Goal: Task Accomplishment & Management: Manage account settings

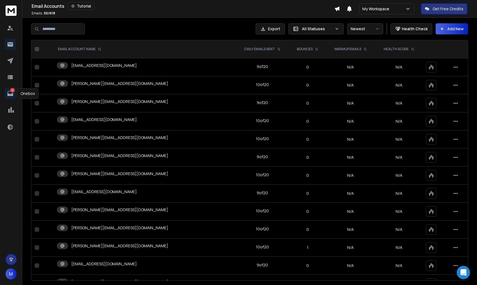
click at [15, 94] on link "5" at bounding box center [10, 93] width 11 height 11
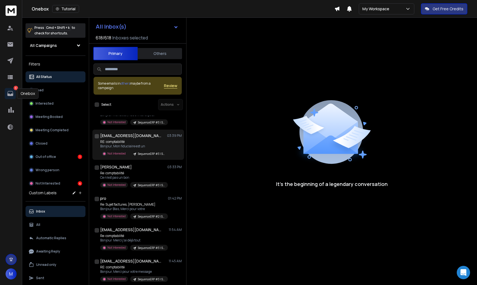
scroll to position [61, 0]
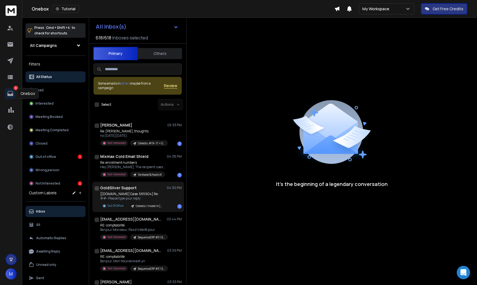
click at [129, 197] on p "##- Please type your reply" at bounding box center [133, 198] width 66 height 4
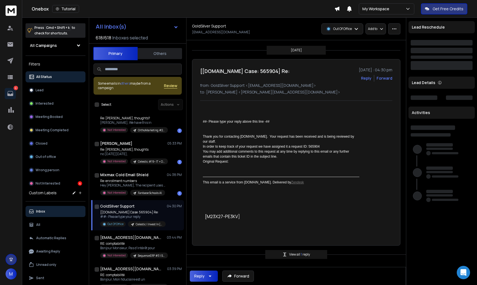
scroll to position [39, 0]
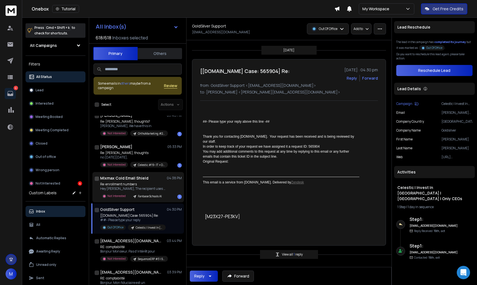
click at [129, 192] on div "Re: enrollment numbers Hey [PERSON_NAME], The recipient uses Mixmax Not Interes…" at bounding box center [133, 190] width 67 height 17
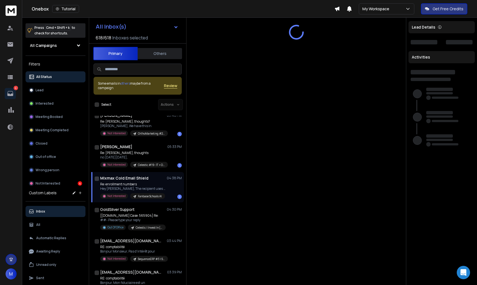
scroll to position [0, 0]
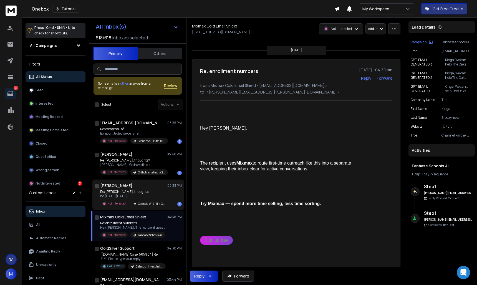
click at [129, 193] on p "Re: [PERSON_NAME], thoughts" at bounding box center [133, 192] width 67 height 4
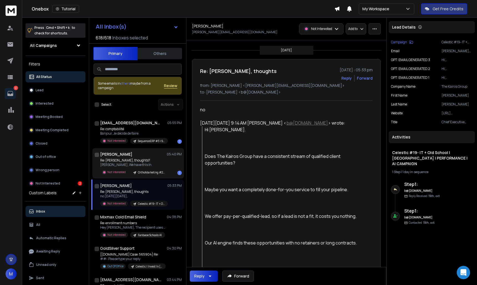
click at [134, 165] on p "[PERSON_NAME], We have this in" at bounding box center [133, 165] width 67 height 4
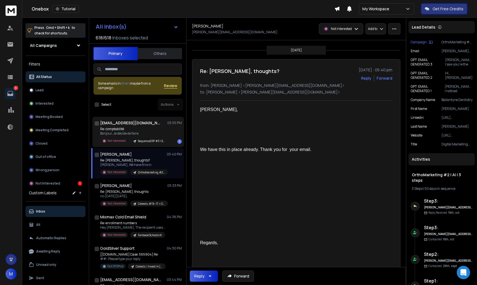
click at [126, 136] on div "Re: comptabilité Bonjour, Je décide de faire Not Interested SequenceERP #3 | St…" at bounding box center [134, 135] width 68 height 17
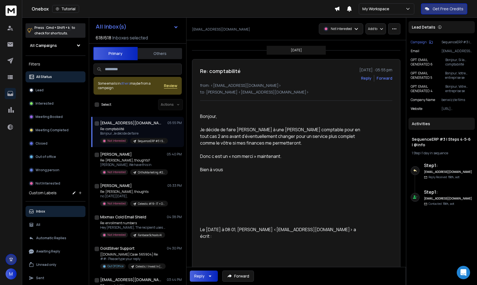
click at [205, 116] on div "Bonjour," at bounding box center [281, 112] width 162 height 13
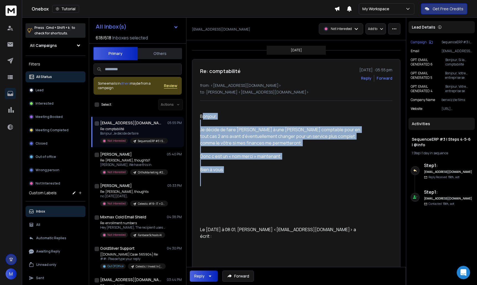
drag, startPoint x: 205, startPoint y: 116, endPoint x: 229, endPoint y: 174, distance: 62.5
click at [229, 174] on div "Bonjour, Je décide de faire [PERSON_NAME] à une [PERSON_NAME] comptable pour en…" at bounding box center [283, 271] width 167 height 331
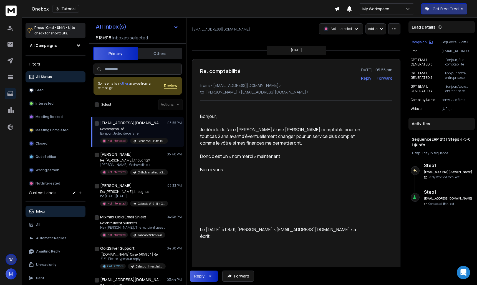
click at [284, 194] on div at bounding box center [281, 190] width 162 height 20
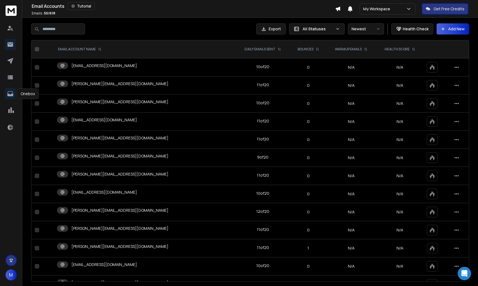
click at [13, 96] on icon at bounding box center [10, 93] width 7 height 7
